Goal: Task Accomplishment & Management: Manage account settings

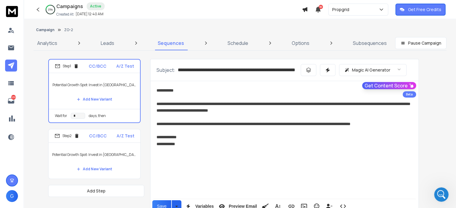
scroll to position [4958, 0]
click at [439, 201] on html at bounding box center [440, 194] width 14 height 14
drag, startPoint x: 444, startPoint y: 190, endPoint x: 433, endPoint y: 188, distance: 10.3
click at [444, 189] on div "Open Intercom Messenger" at bounding box center [441, 194] width 20 height 20
click at [440, 195] on icon "Open Intercom Messenger" at bounding box center [441, 195] width 7 height 8
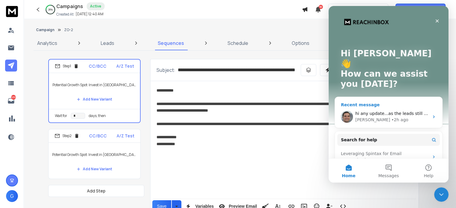
click at [400, 117] on div "Raj • 2h ago" at bounding box center [392, 120] width 74 height 6
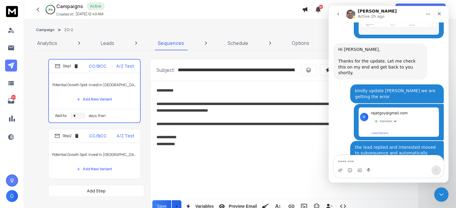
scroll to position [4958, 0]
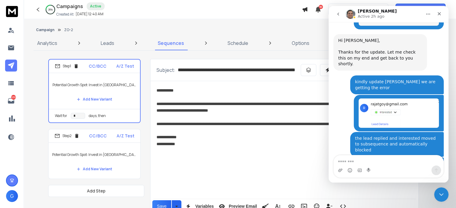
click at [231, 160] on div "**********" at bounding box center [285, 139] width 268 height 117
drag, startPoint x: 441, startPoint y: 198, endPoint x: 678, endPoint y: 270, distance: 248.0
click at [441, 199] on div "Close Intercom Messenger" at bounding box center [440, 194] width 14 height 14
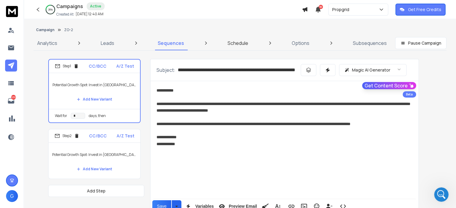
scroll to position [4957, 0]
click at [367, 44] on p "Subsequences" at bounding box center [370, 43] width 34 height 7
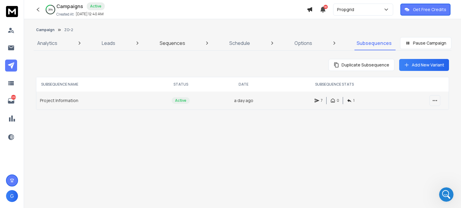
click at [178, 40] on p "Sequences" at bounding box center [172, 43] width 25 height 7
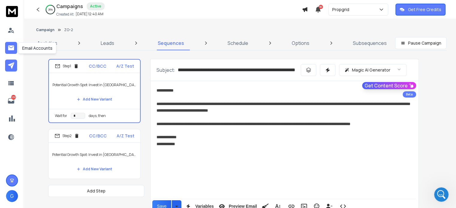
click at [13, 46] on icon at bounding box center [11, 48] width 6 height 5
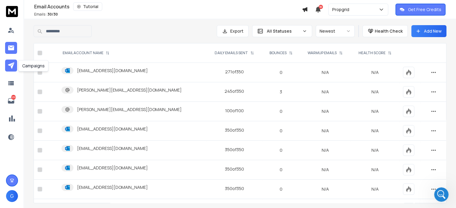
click at [13, 66] on icon at bounding box center [10, 65] width 7 height 7
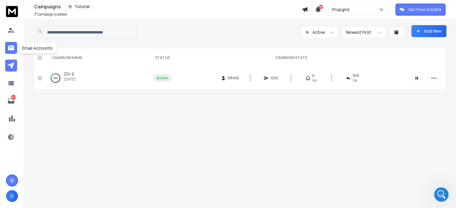
click at [10, 49] on icon at bounding box center [11, 48] width 6 height 5
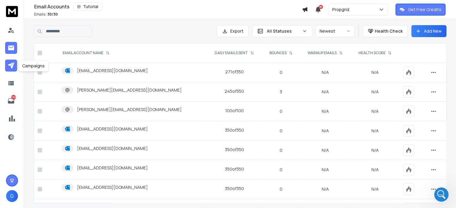
click at [16, 70] on link at bounding box center [11, 66] width 12 height 12
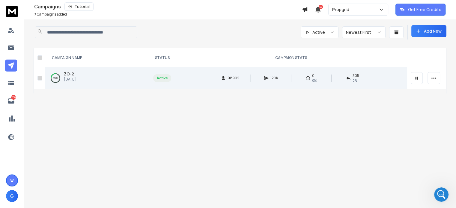
click at [102, 75] on div "26 % ZO-2 14 days ago" at bounding box center [97, 78] width 93 height 14
